Goal: Communication & Community: Answer question/provide support

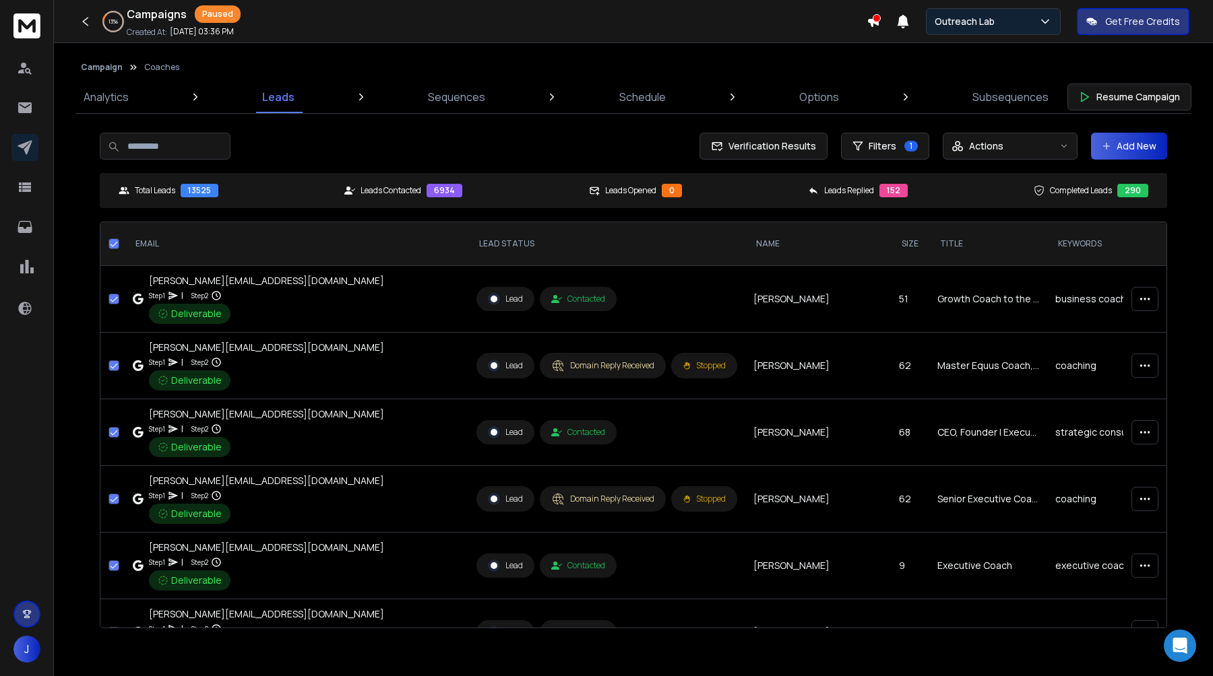
click at [992, 13] on button "Outreach Lab" at bounding box center [993, 21] width 135 height 27
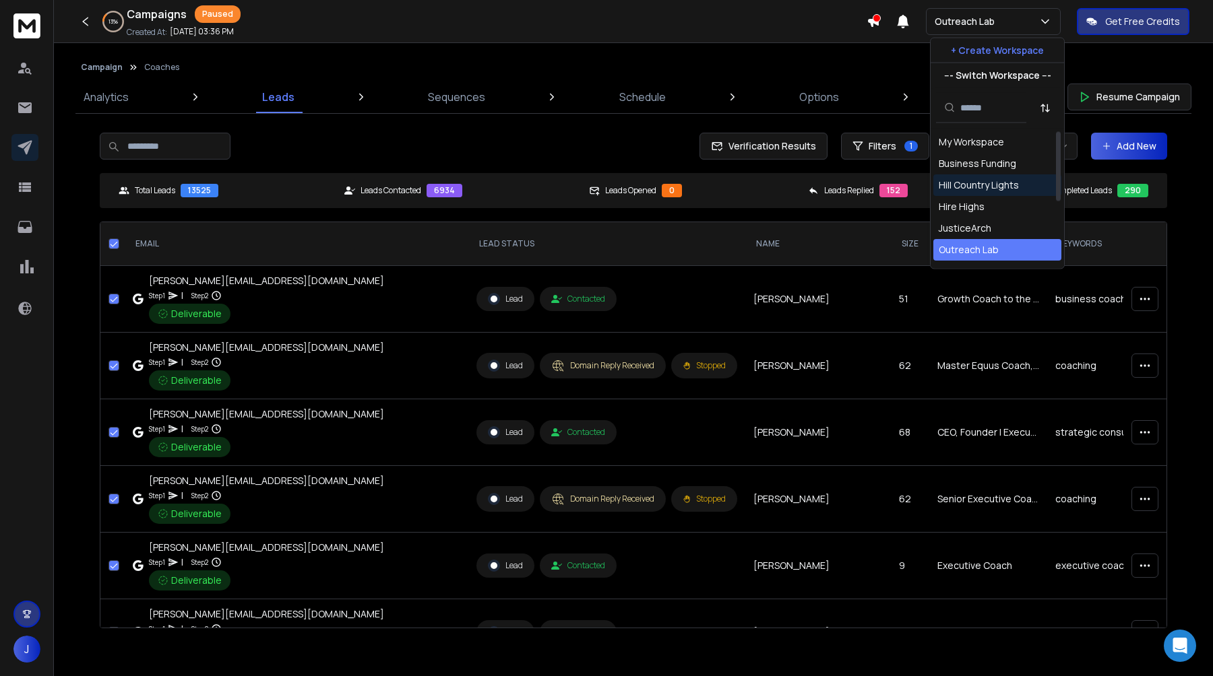
click at [994, 181] on div "Hill Country Lights" at bounding box center [978, 185] width 80 height 13
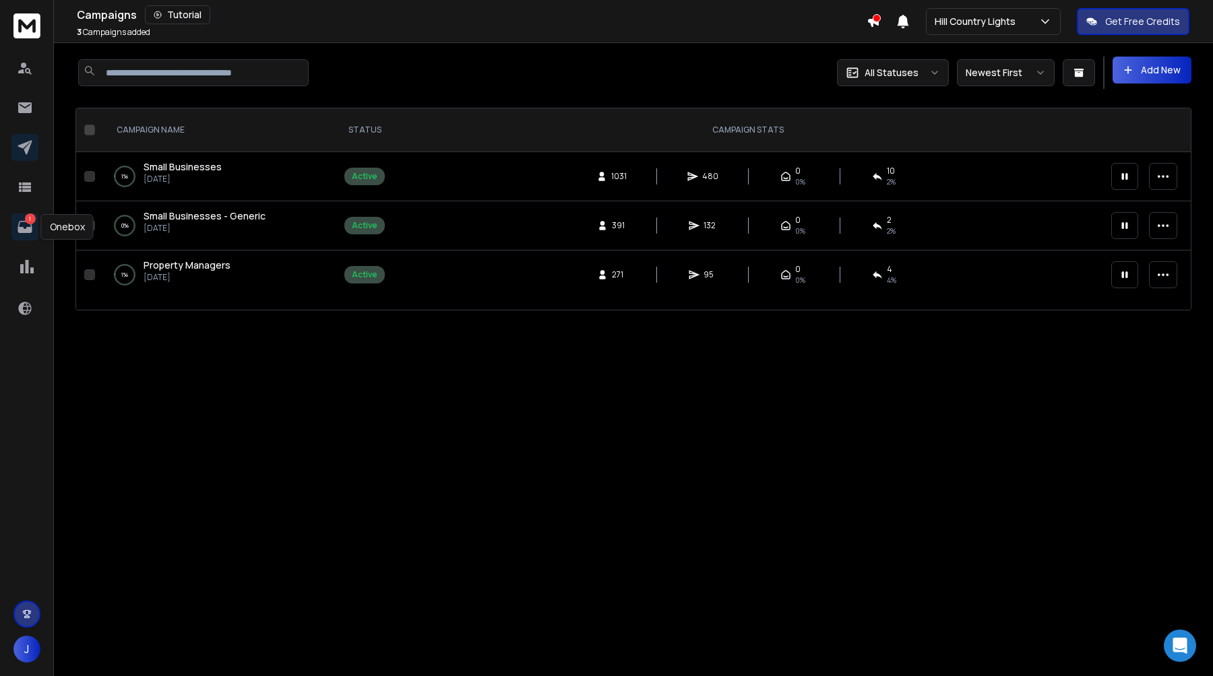
click at [28, 228] on icon at bounding box center [25, 227] width 14 height 12
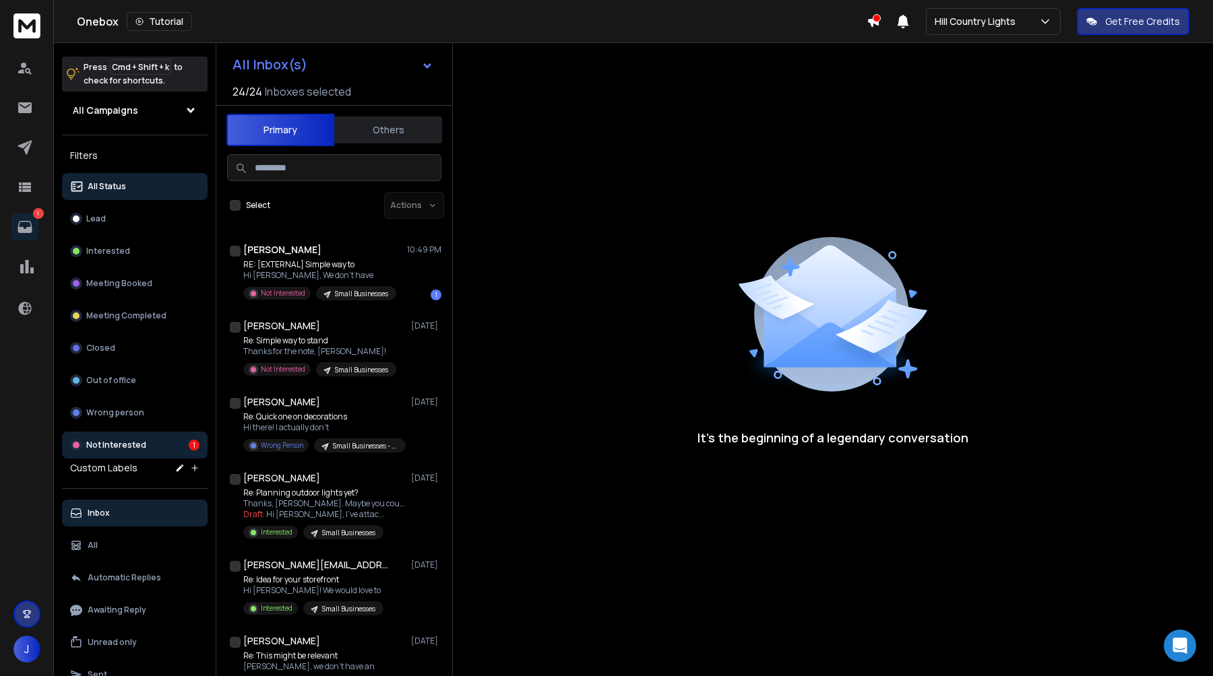
click at [161, 442] on button "Not Interested 1" at bounding box center [135, 445] width 146 height 27
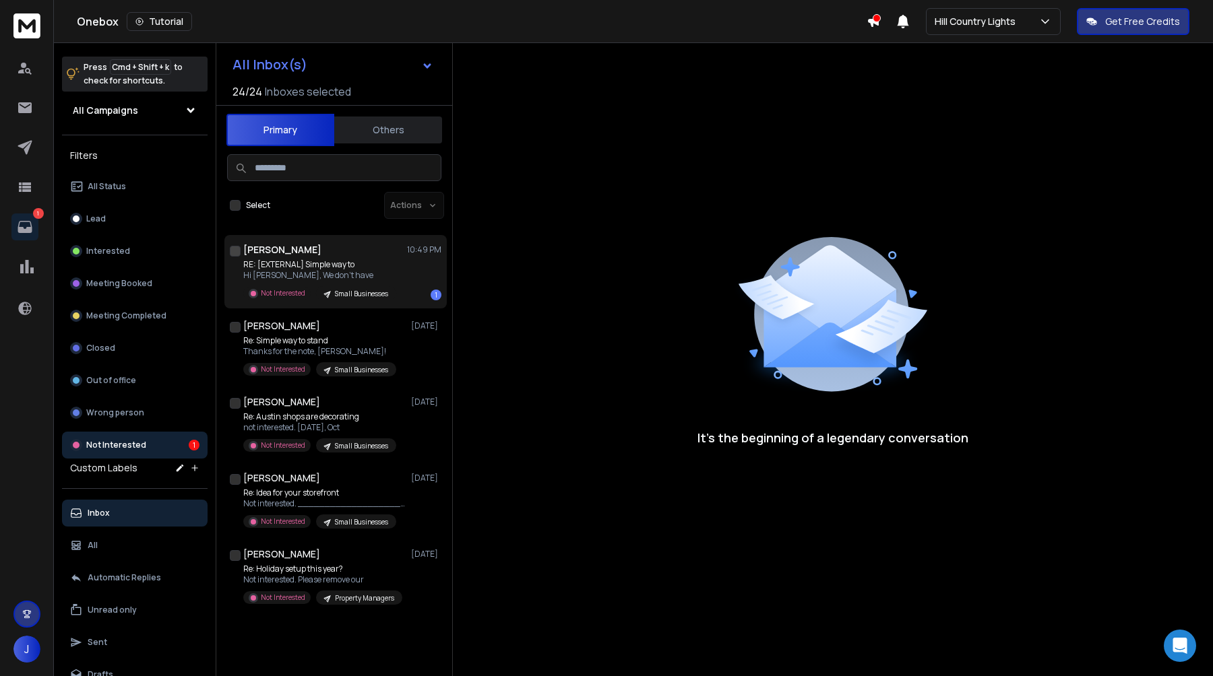
click at [381, 276] on p "Hi [PERSON_NAME], We don't have" at bounding box center [319, 275] width 153 height 11
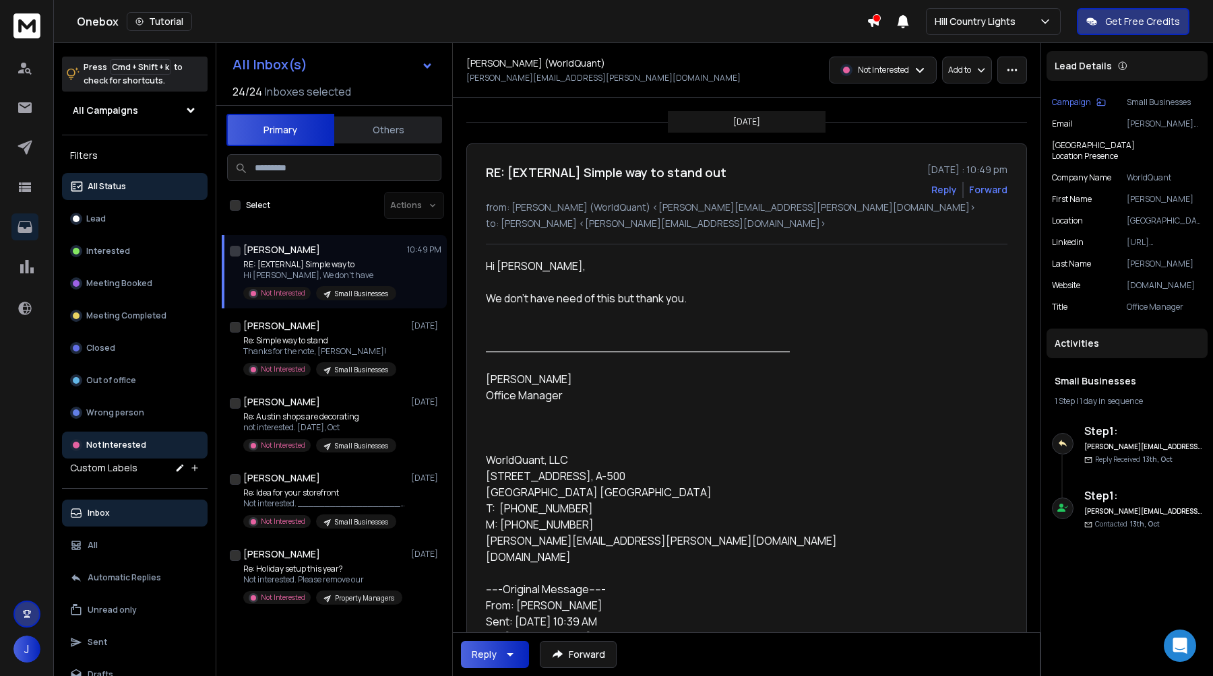
click at [127, 198] on button "All Status" at bounding box center [135, 186] width 146 height 27
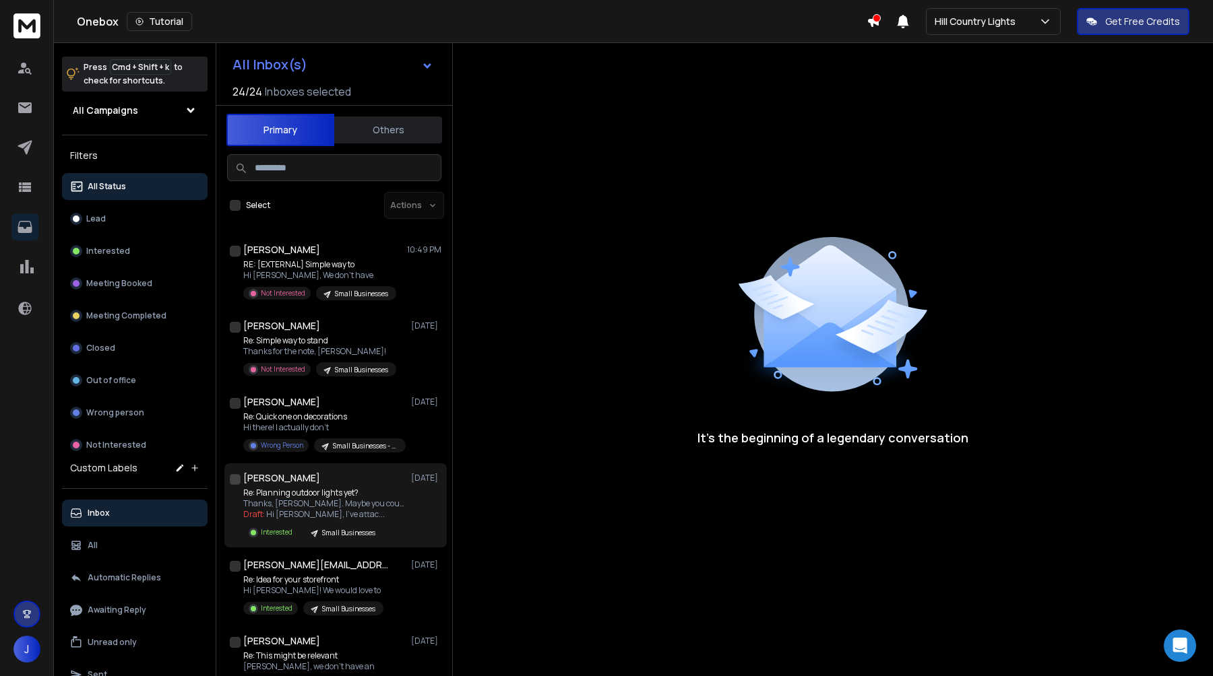
click at [358, 470] on div "[PERSON_NAME] [DATE] Re: Planning outdoor lights yet? Thanks, [PERSON_NAME]. Ma…" at bounding box center [335, 505] width 222 height 84
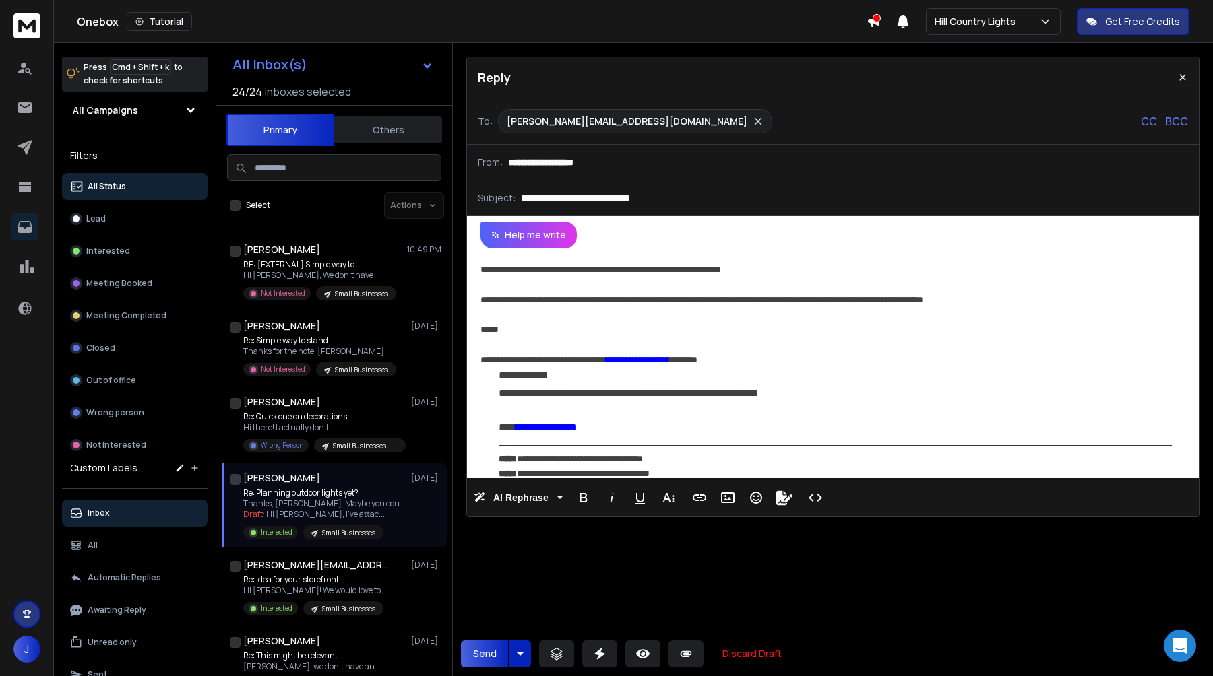
click at [745, 329] on div "*****" at bounding box center [830, 329] width 701 height 15
